Goal: Find specific page/section: Find specific page/section

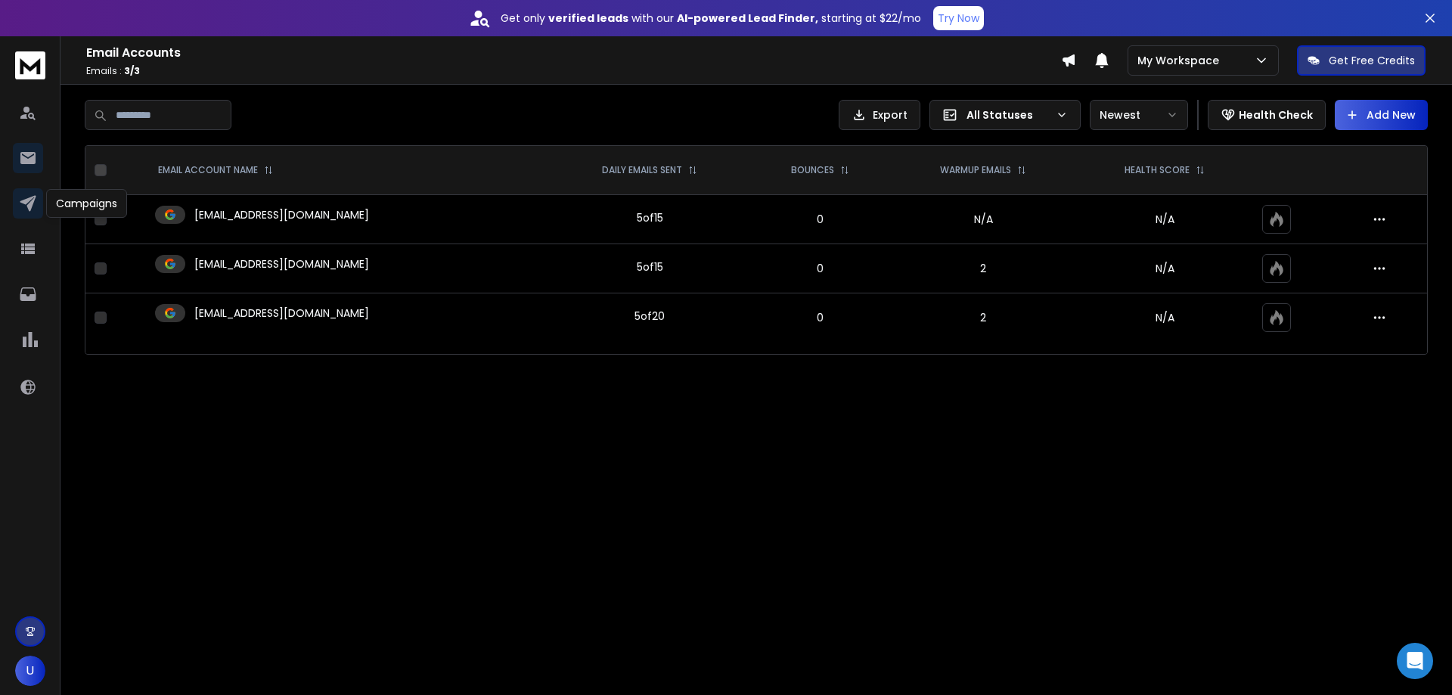
click at [37, 212] on link at bounding box center [28, 203] width 30 height 30
